Goal: Check status: Check status

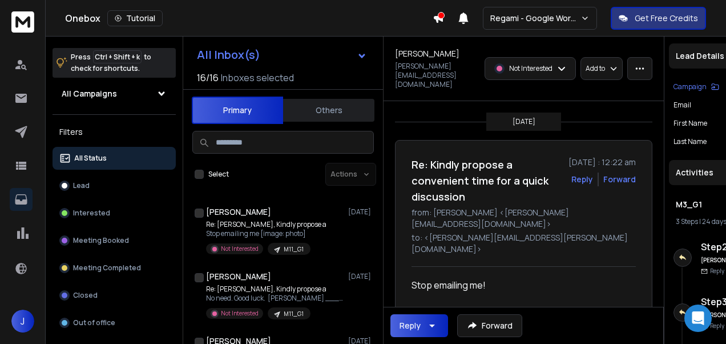
scroll to position [1109, 0]
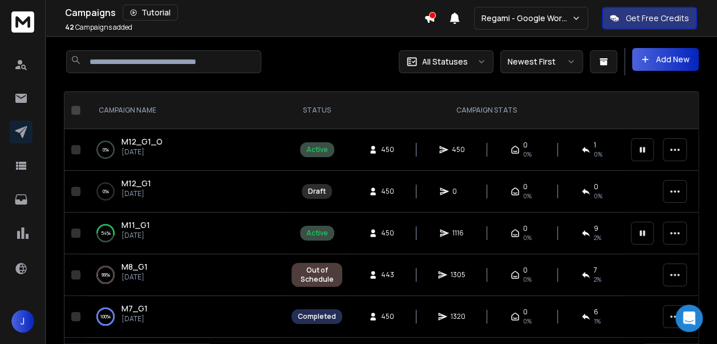
scroll to position [26, 0]
click at [172, 147] on div "0 % M12_G1_O 3 days ago" at bounding box center [184, 149] width 177 height 27
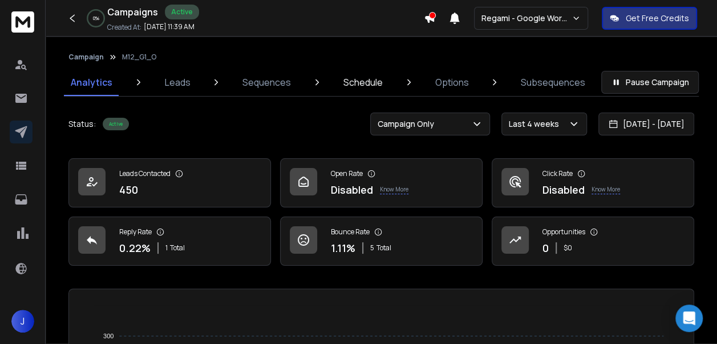
click at [371, 79] on p "Schedule" at bounding box center [363, 82] width 39 height 14
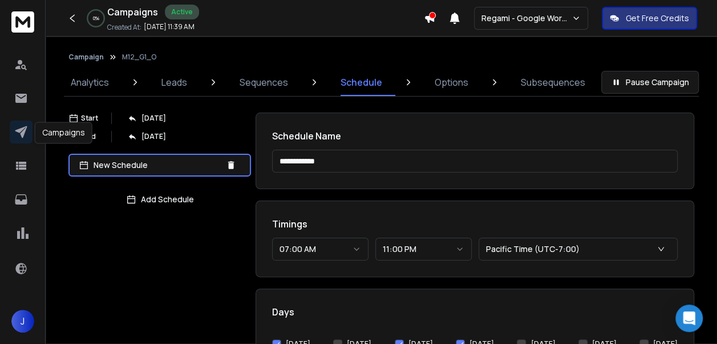
click at [27, 138] on icon at bounding box center [21, 132] width 14 height 14
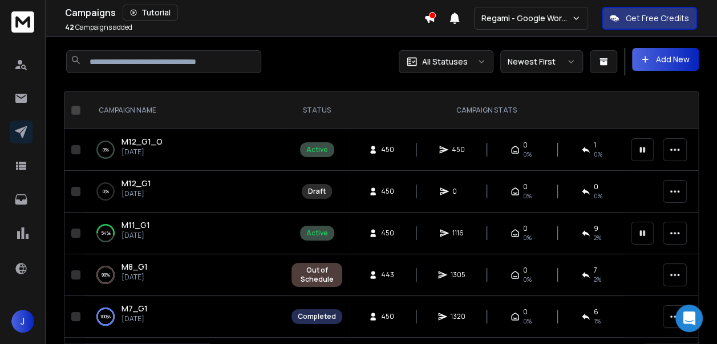
click at [175, 224] on div "54 % M11_G1 8 days ago" at bounding box center [184, 232] width 177 height 27
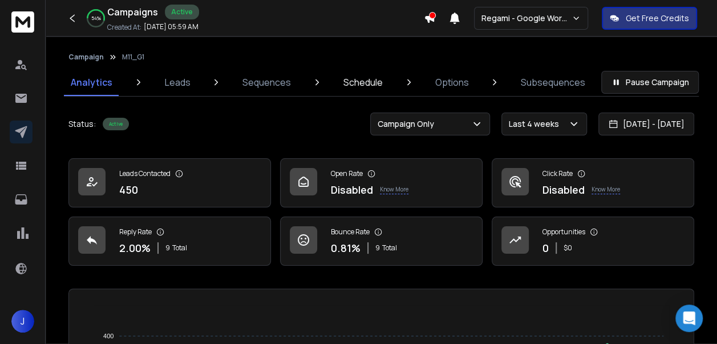
click at [373, 82] on p "Schedule" at bounding box center [363, 82] width 39 height 14
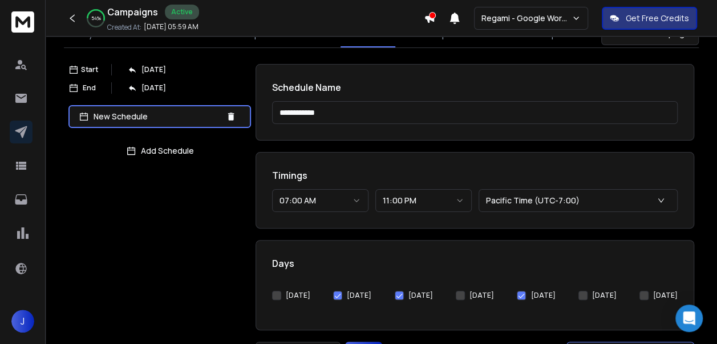
scroll to position [83, 0]
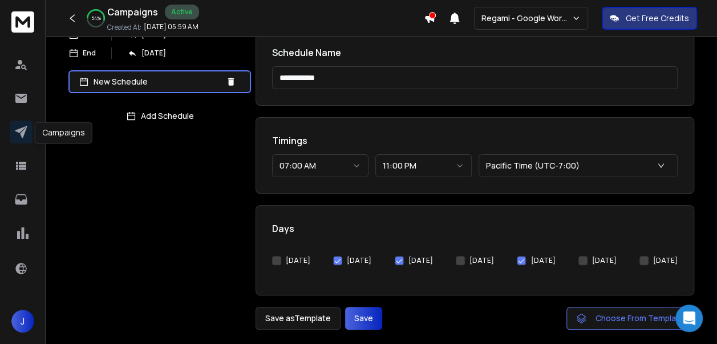
click at [27, 133] on icon at bounding box center [21, 132] width 14 height 14
